Goal: Navigation & Orientation: Find specific page/section

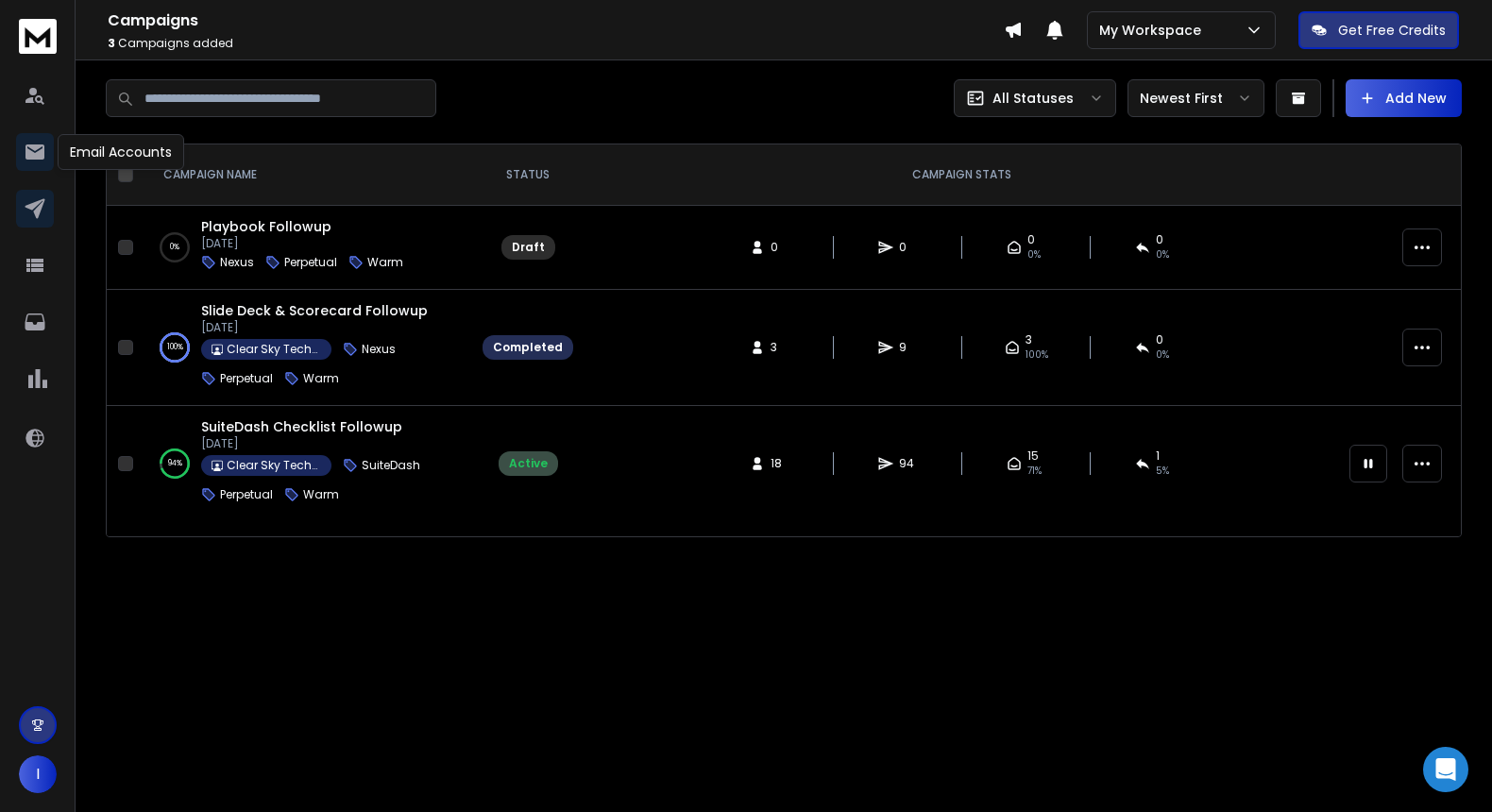
click at [37, 149] on icon at bounding box center [35, 151] width 19 height 15
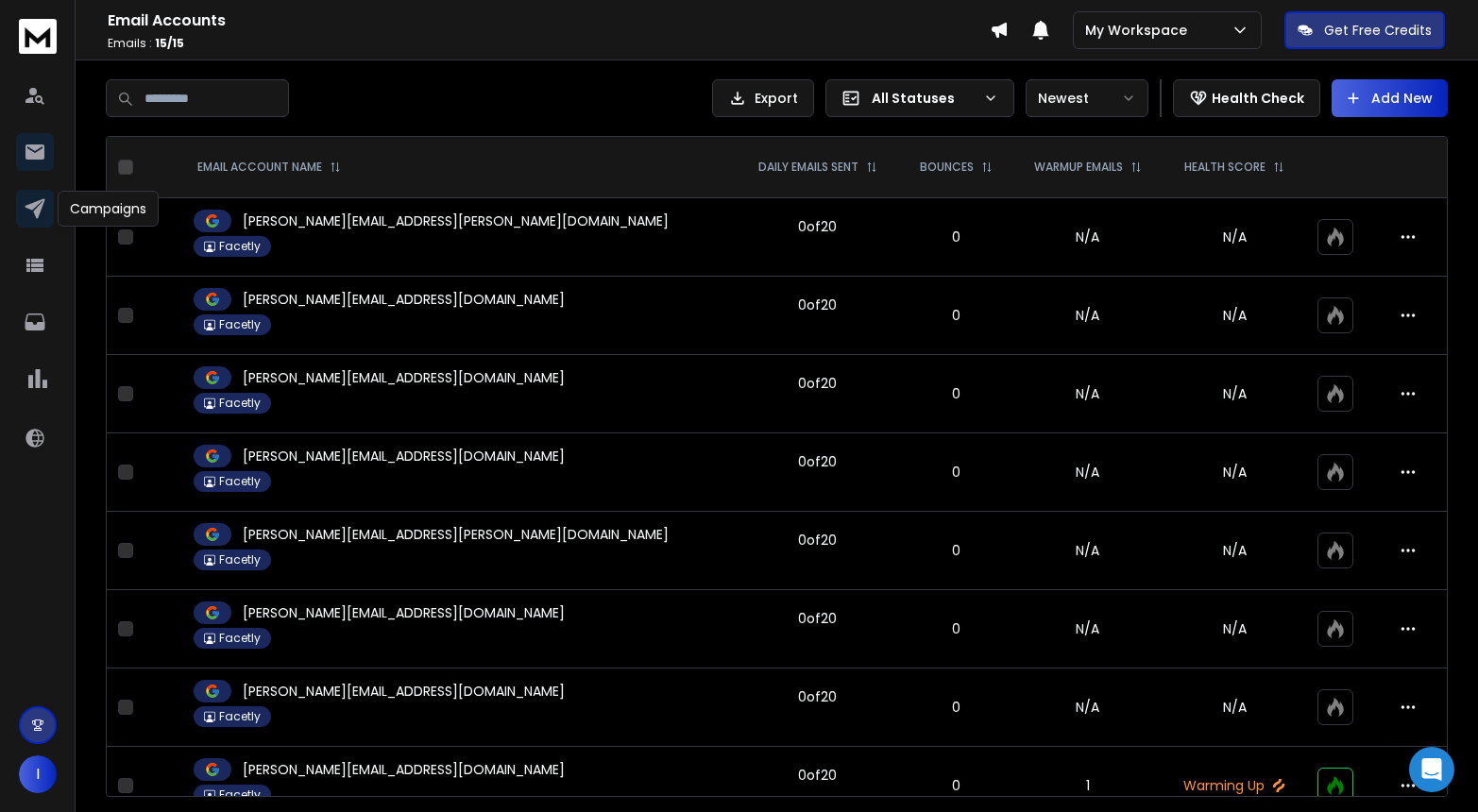
click at [41, 205] on icon at bounding box center [35, 208] width 20 height 20
